Goal: Information Seeking & Learning: Check status

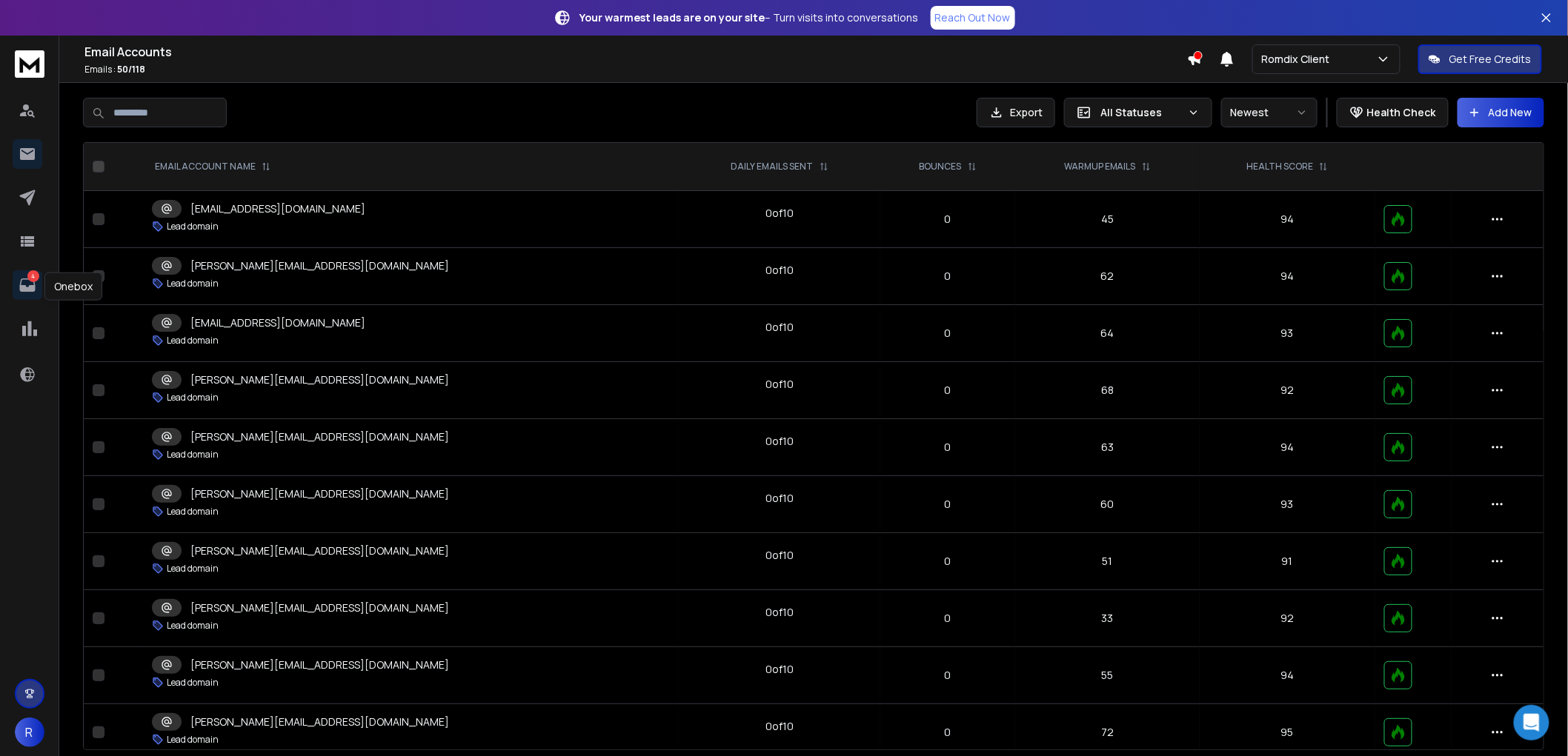
click at [19, 279] on icon at bounding box center [27, 285] width 17 height 17
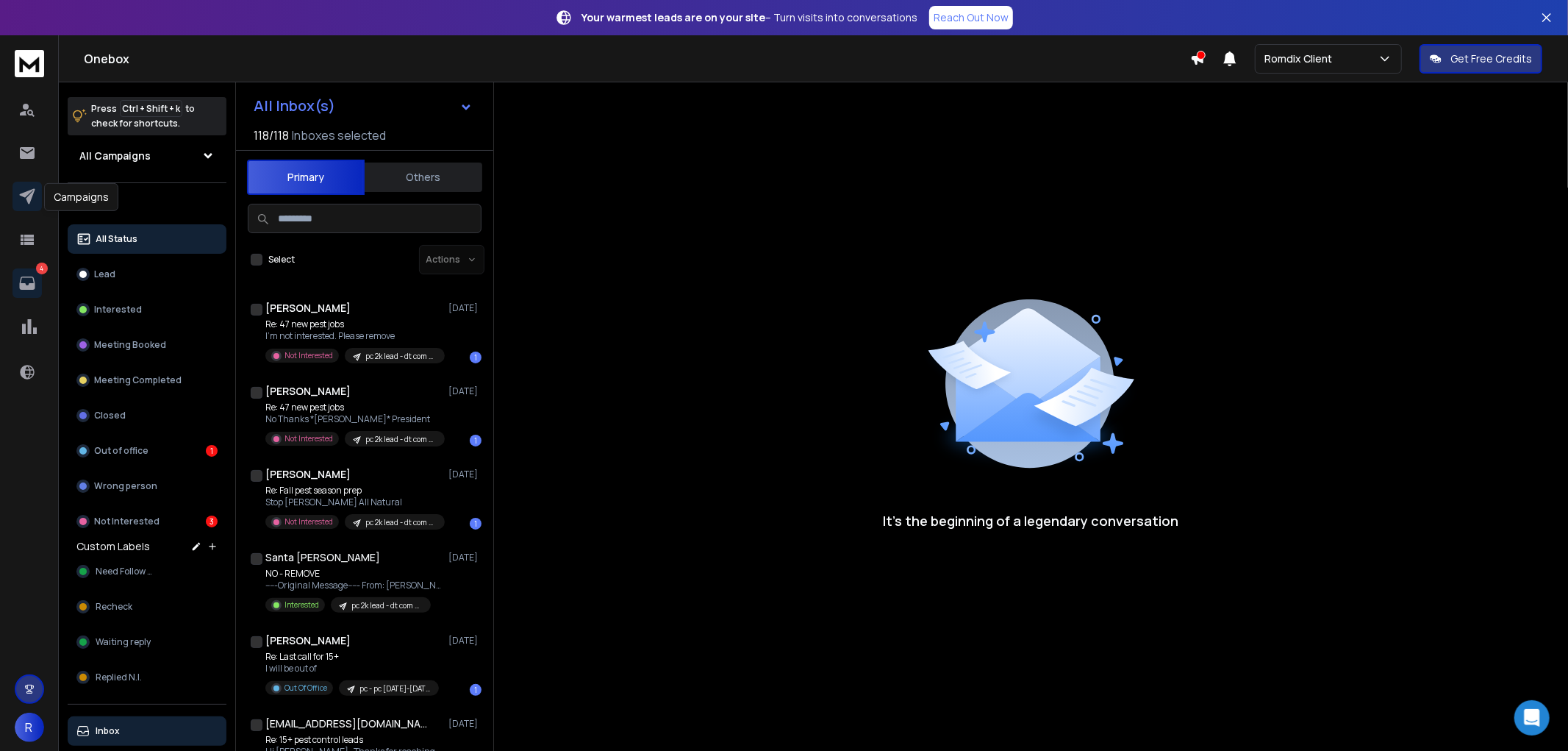
click at [33, 195] on icon at bounding box center [27, 196] width 17 height 17
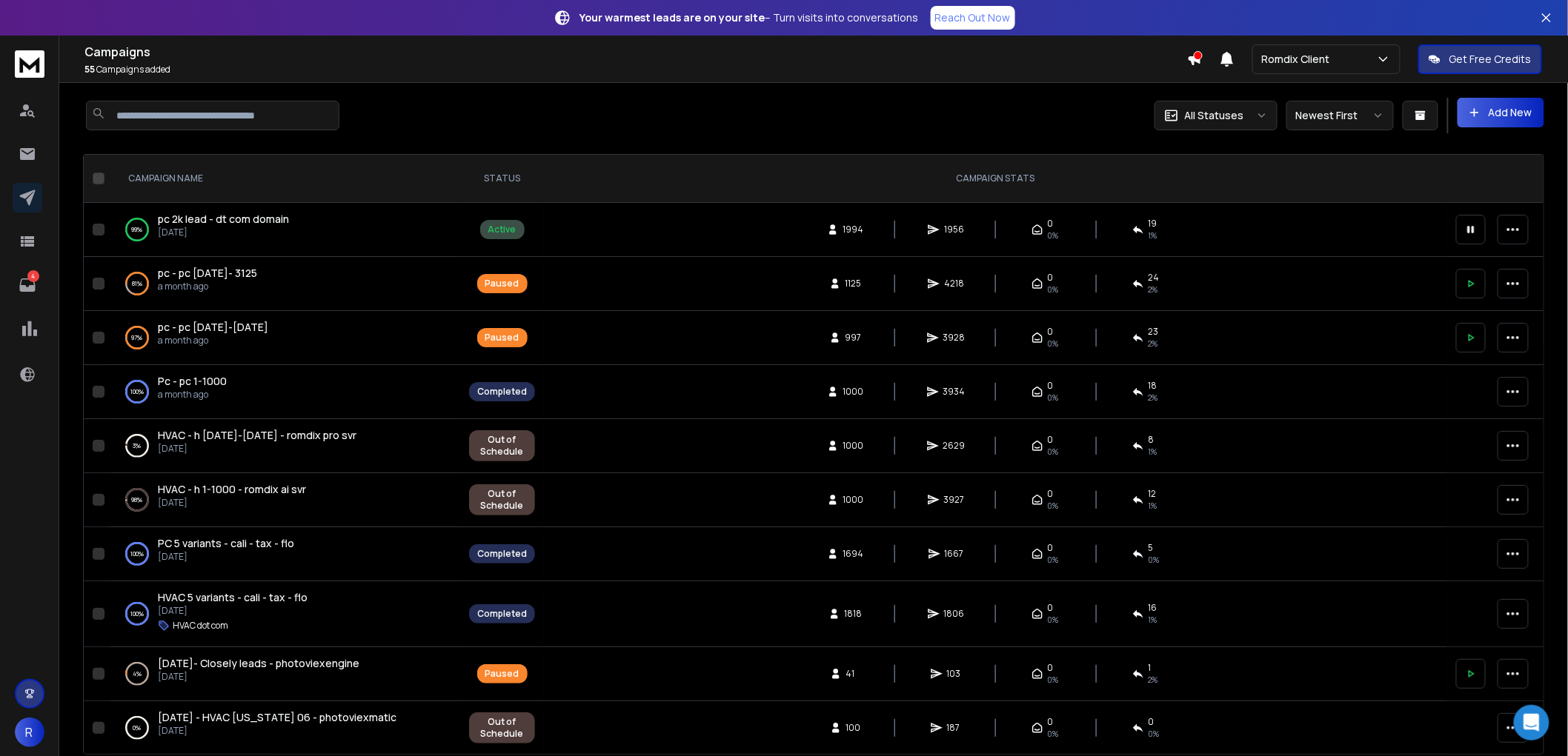
click at [233, 223] on span "pc 2k lead - dt com domain" at bounding box center [223, 218] width 131 height 14
click at [190, 231] on p "[DATE]" at bounding box center [223, 232] width 131 height 12
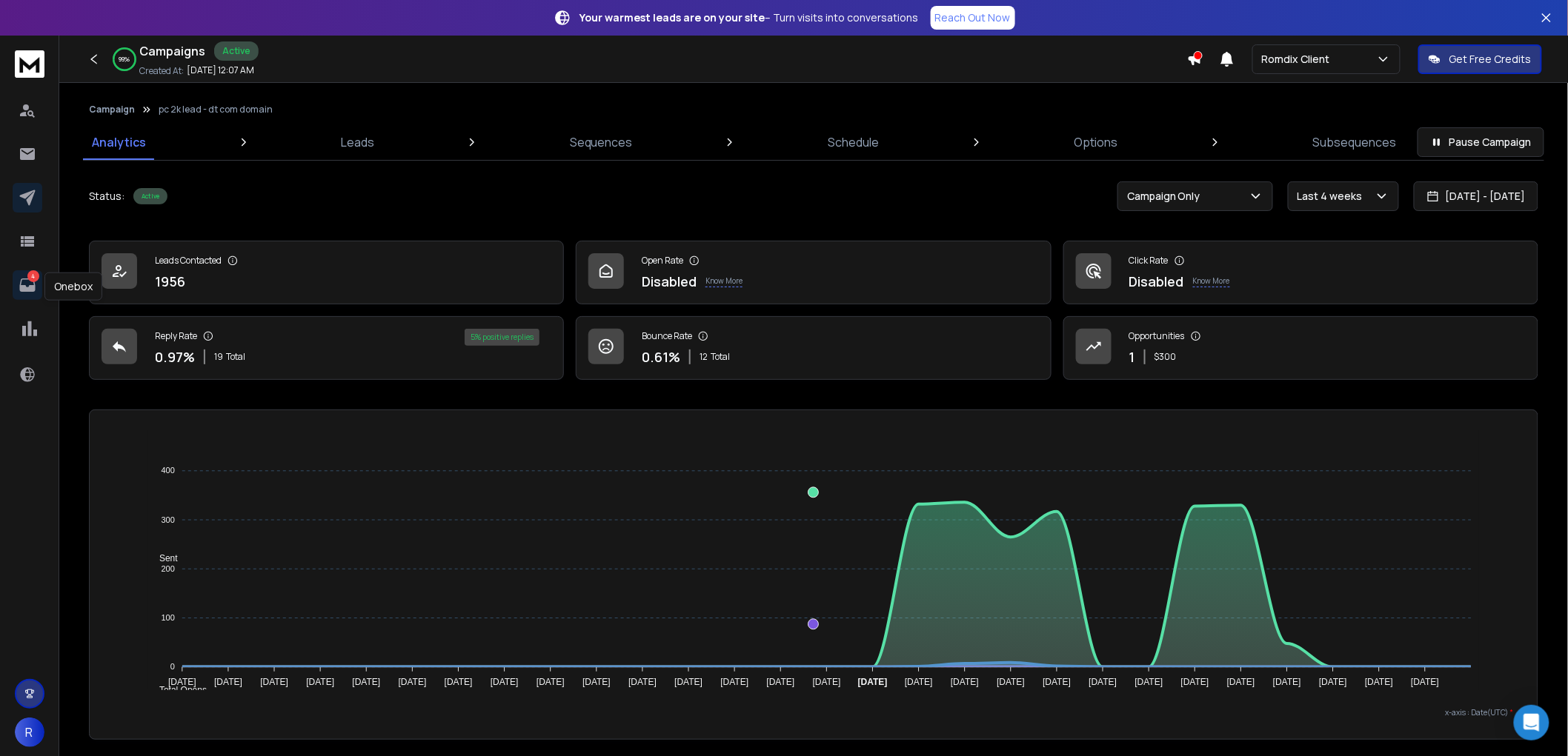
click at [28, 279] on p "4" at bounding box center [33, 276] width 12 height 12
